Goal: Task Accomplishment & Management: Manage account settings

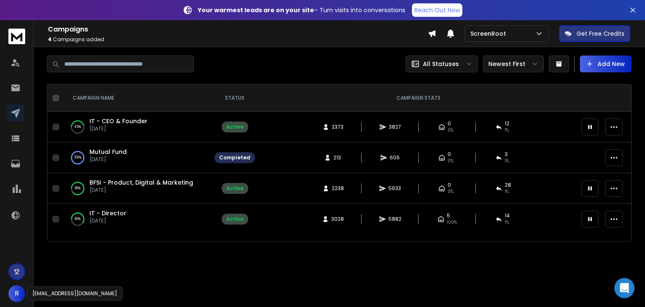
click at [19, 297] on span "R" at bounding box center [16, 293] width 17 height 17
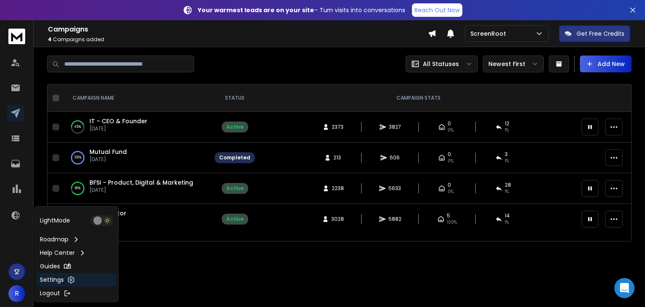
click at [72, 278] on icon at bounding box center [71, 279] width 6 height 6
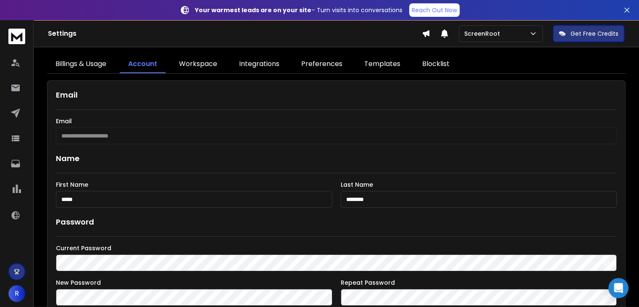
click at [267, 60] on link "Integrations" at bounding box center [259, 64] width 57 height 18
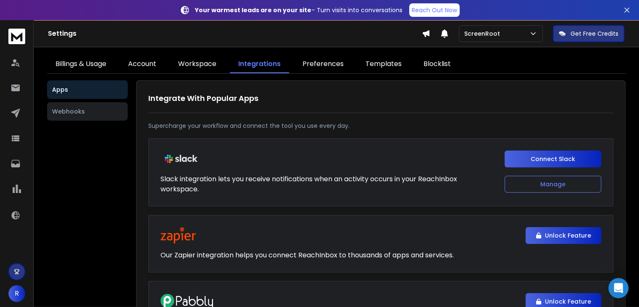
click at [326, 60] on link "Preferences" at bounding box center [323, 64] width 58 height 18
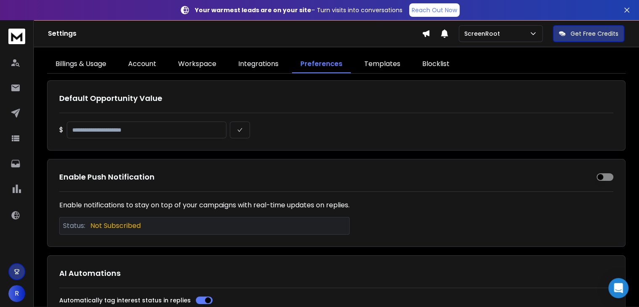
click at [369, 67] on link "Templates" at bounding box center [382, 64] width 53 height 18
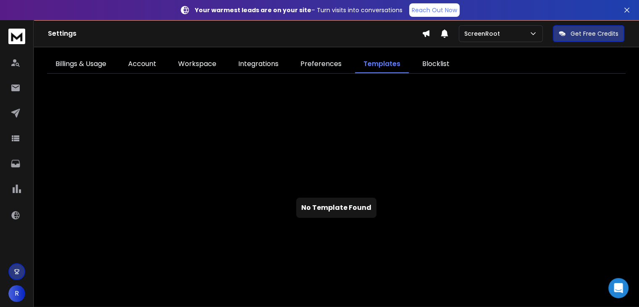
click at [98, 64] on link "Billings & Usage" at bounding box center [81, 64] width 68 height 18
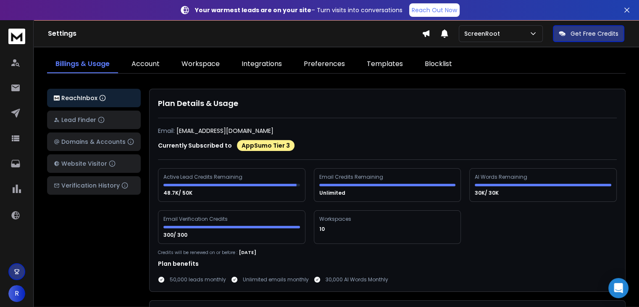
click at [78, 186] on button "Verification History" at bounding box center [94, 185] width 94 height 18
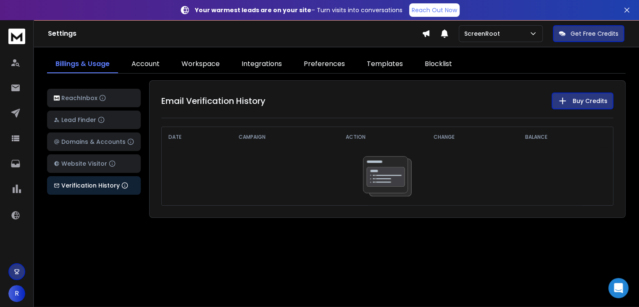
click at [151, 65] on link "Account" at bounding box center [145, 64] width 45 height 18
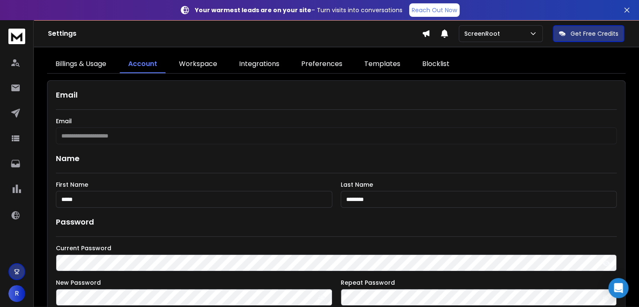
click at [202, 55] on div "**********" at bounding box center [336, 194] width 605 height 294
click at [200, 62] on link "Workspace" at bounding box center [197, 64] width 55 height 18
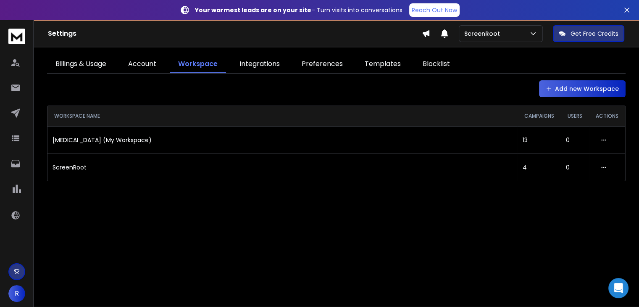
click at [252, 60] on link "Integrations" at bounding box center [259, 64] width 57 height 18
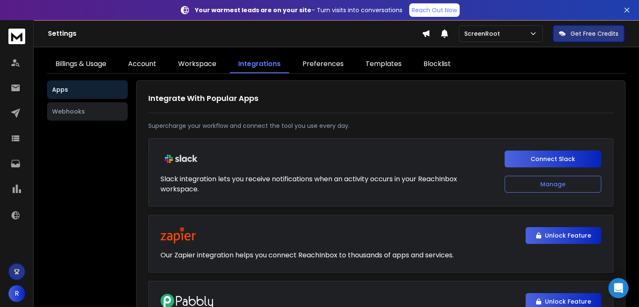
click at [332, 59] on link "Preferences" at bounding box center [323, 64] width 58 height 18
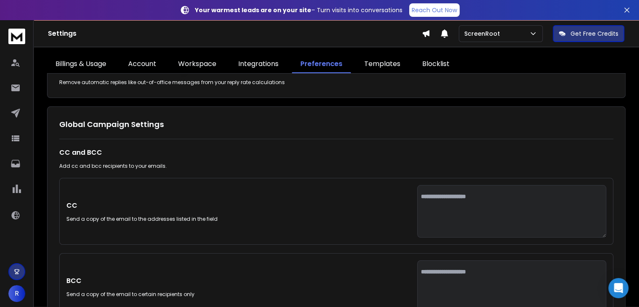
scroll to position [340, 0]
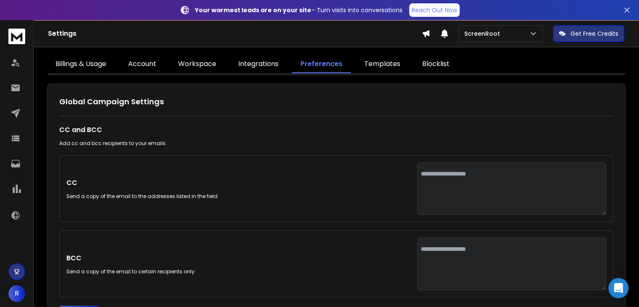
click at [380, 63] on link "Templates" at bounding box center [382, 64] width 53 height 18
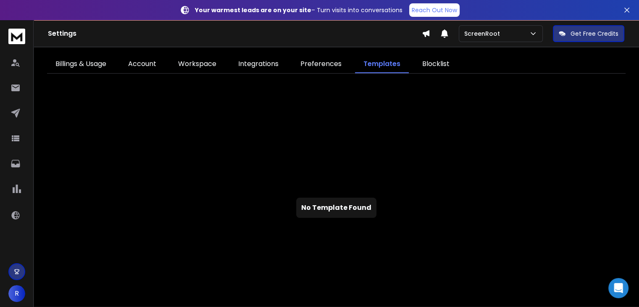
click at [428, 65] on link "Blocklist" at bounding box center [436, 64] width 44 height 18
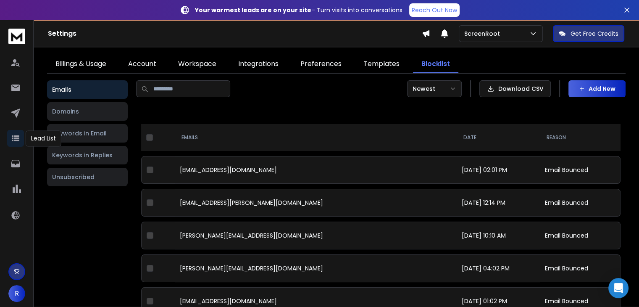
click at [16, 139] on icon at bounding box center [16, 138] width 8 height 6
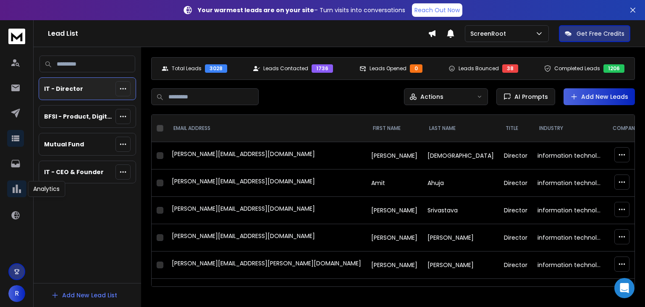
click at [13, 192] on icon at bounding box center [17, 188] width 8 height 8
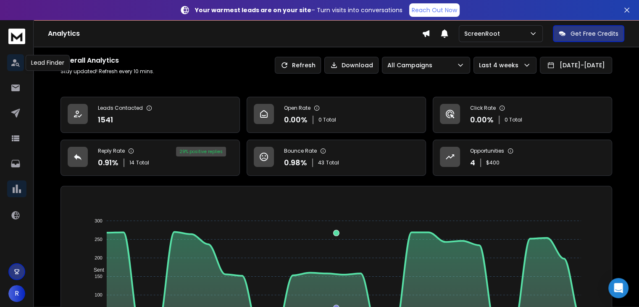
click at [14, 64] on icon at bounding box center [15, 65] width 8 height 4
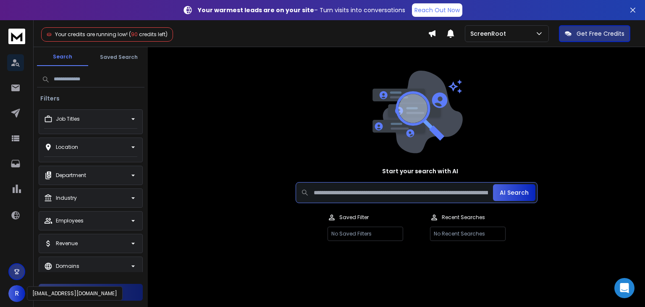
click at [14, 294] on span "R" at bounding box center [16, 293] width 17 height 17
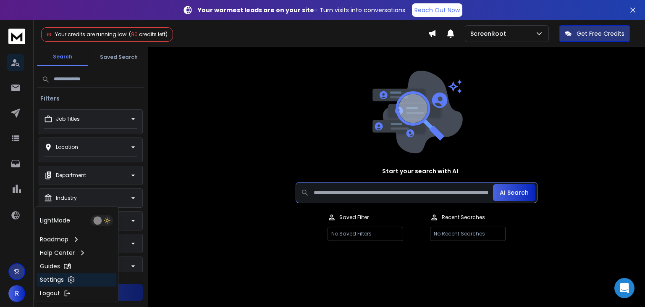
click at [68, 276] on icon at bounding box center [71, 279] width 8 height 8
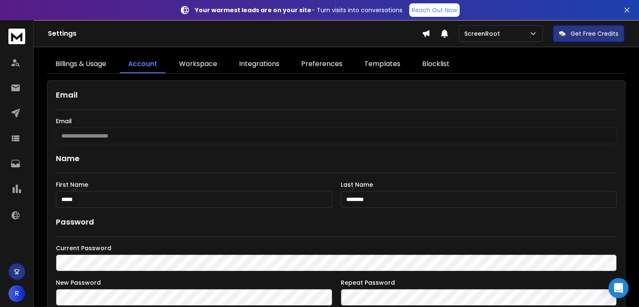
click at [85, 61] on link "Billings & Usage" at bounding box center [81, 64] width 68 height 18
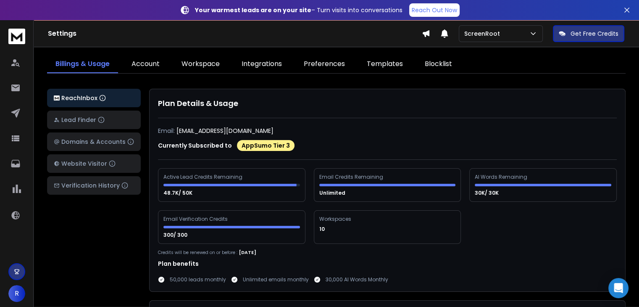
click at [75, 188] on button "Verification History" at bounding box center [94, 185] width 94 height 18
click at [99, 96] on icon "button" at bounding box center [102, 97] width 7 height 7
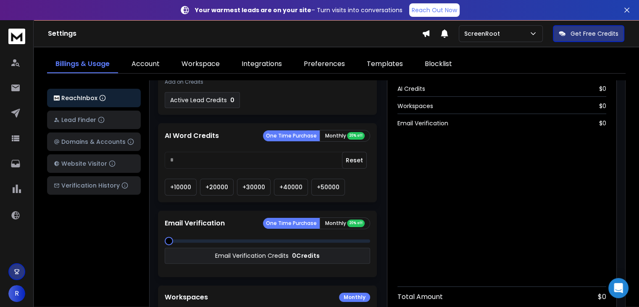
scroll to position [336, 0]
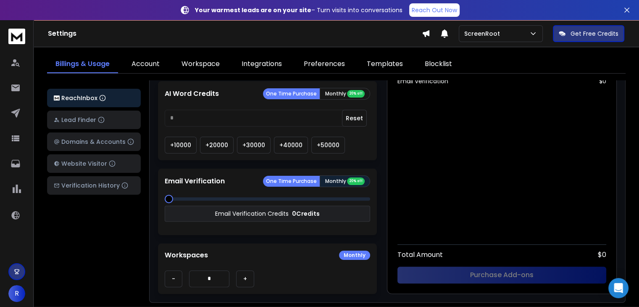
click at [370, 179] on button "Monthly 20% off" at bounding box center [345, 181] width 50 height 12
click at [320, 178] on button "One Time Purchase" at bounding box center [291, 181] width 57 height 11
click at [370, 175] on button "Monthly 20% off" at bounding box center [345, 181] width 50 height 12
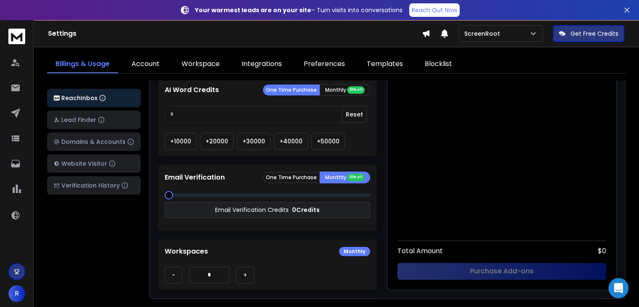
click at [173, 195] on span at bounding box center [169, 195] width 8 height 8
click at [173, 191] on span at bounding box center [169, 195] width 8 height 8
click at [319, 207] on p "0 Credits" at bounding box center [305, 209] width 27 height 8
click at [320, 176] on button "One Time Purchase" at bounding box center [291, 177] width 57 height 11
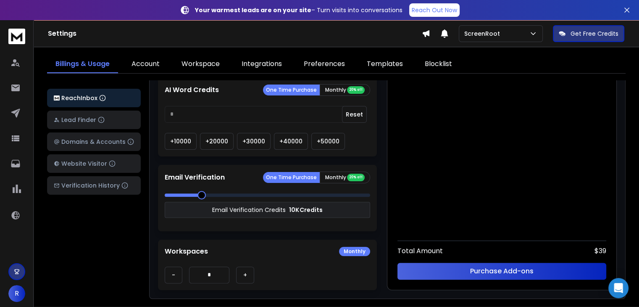
click at [206, 191] on span at bounding box center [201, 195] width 8 height 8
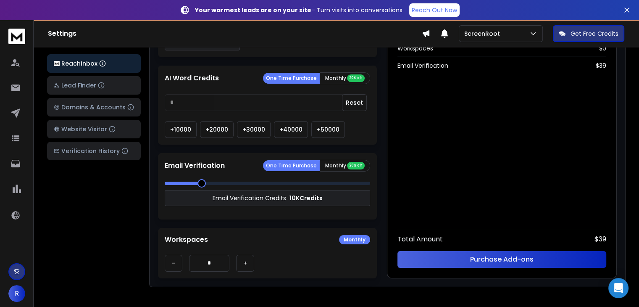
scroll to position [298, 0]
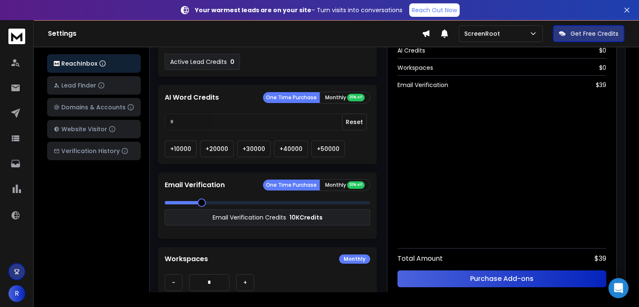
click at [603, 256] on span "$ 39" at bounding box center [600, 258] width 12 height 10
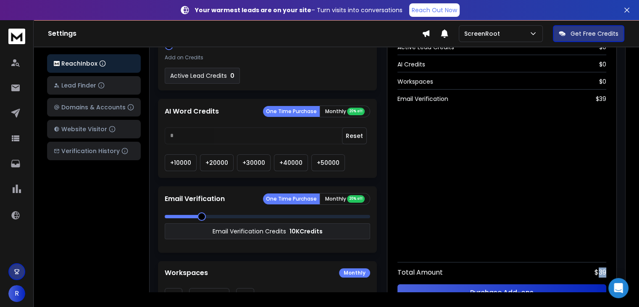
scroll to position [340, 0]
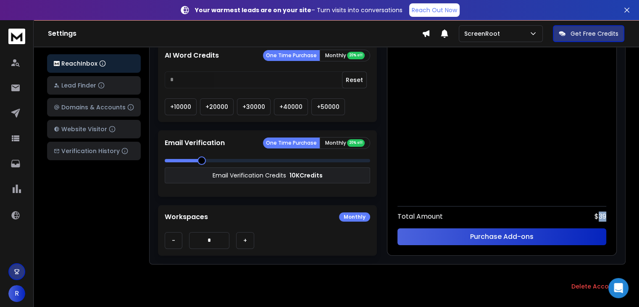
click at [562, 233] on button "Purchase Add-ons" at bounding box center [501, 236] width 209 height 17
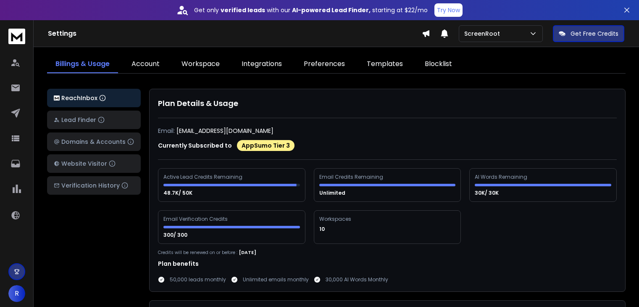
scroll to position [34, 0]
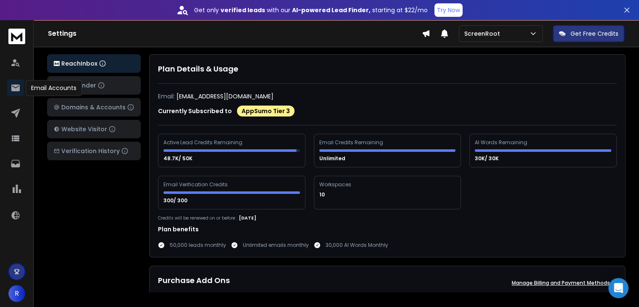
click at [18, 84] on icon at bounding box center [15, 87] width 8 height 7
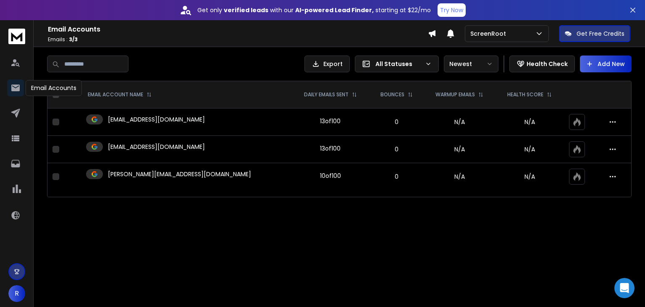
click at [351, 272] on div "Get only verified leads with our AI-powered Lead Finder, starting at $22/mo Try…" at bounding box center [322, 153] width 645 height 307
click at [386, 267] on div "Get only verified leads with our AI-powered Lead Finder, starting at $22/mo Try…" at bounding box center [322, 153] width 645 height 307
click at [17, 289] on span "R" at bounding box center [16, 293] width 17 height 17
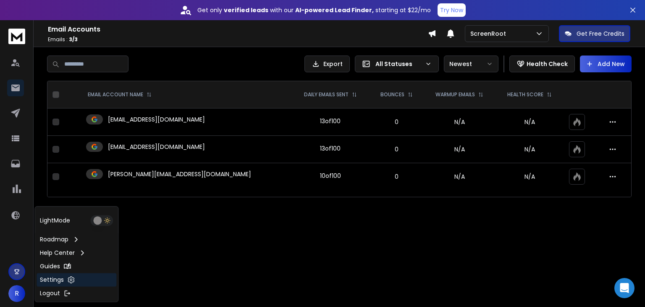
click at [64, 274] on div "Settings" at bounding box center [77, 278] width 80 height 13
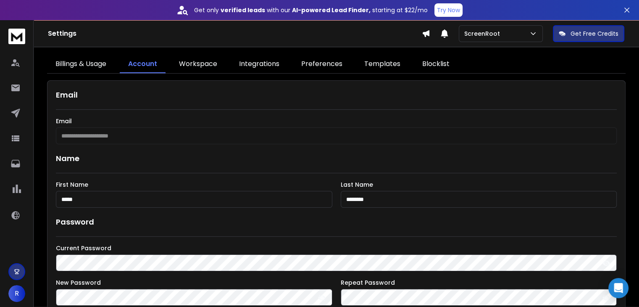
click at [427, 64] on link "Blocklist" at bounding box center [436, 64] width 44 height 18
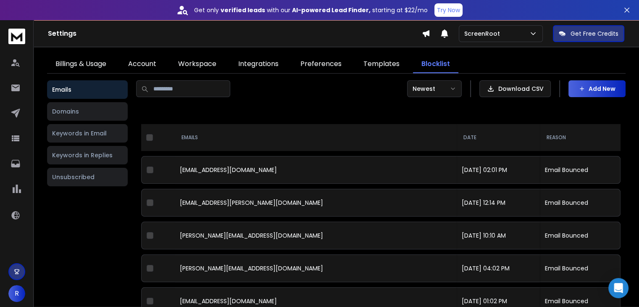
click at [111, 176] on button "Unsubscribed" at bounding box center [87, 177] width 81 height 18
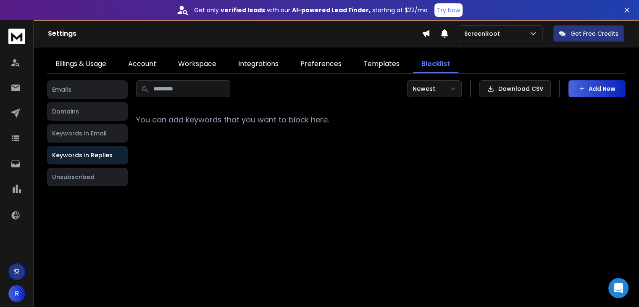
click at [106, 162] on replies "Keywords in Replies" at bounding box center [87, 155] width 81 height 18
click at [104, 138] on email "Keywords in Email" at bounding box center [87, 133] width 81 height 18
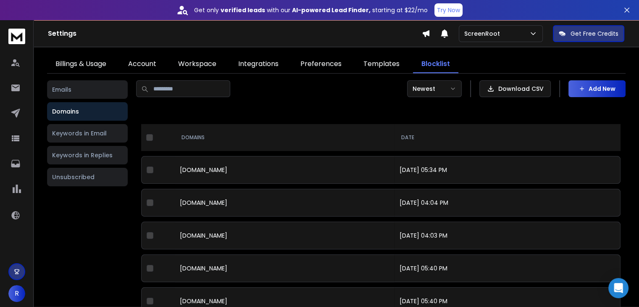
click at [92, 108] on button "Domains" at bounding box center [87, 111] width 81 height 18
